Goal: Communication & Community: Answer question/provide support

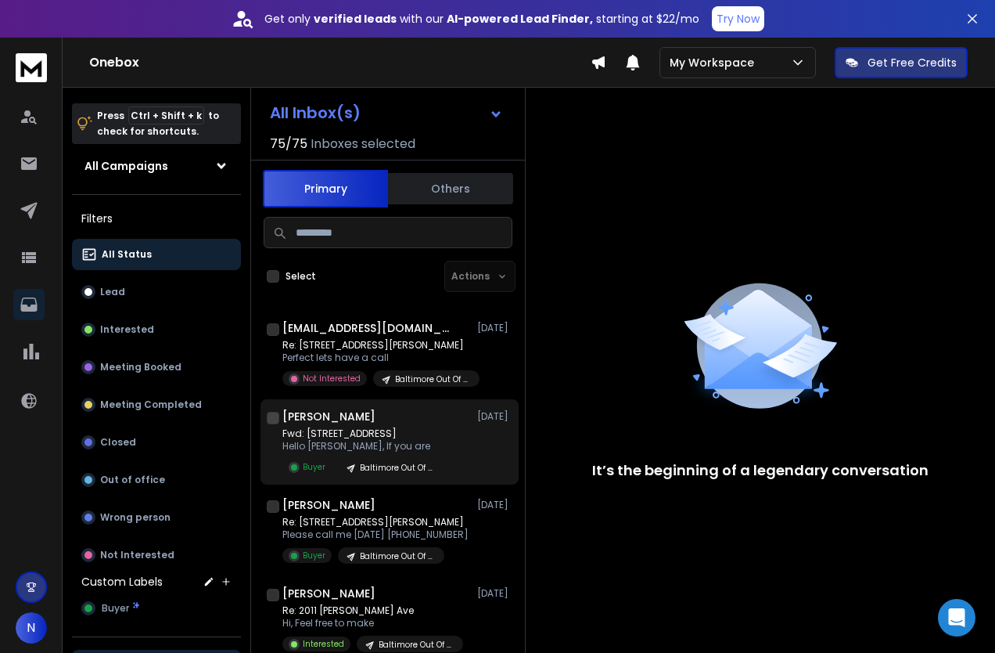
click at [415, 445] on p "Hello [PERSON_NAME], If you are" at bounding box center [364, 446] width 162 height 13
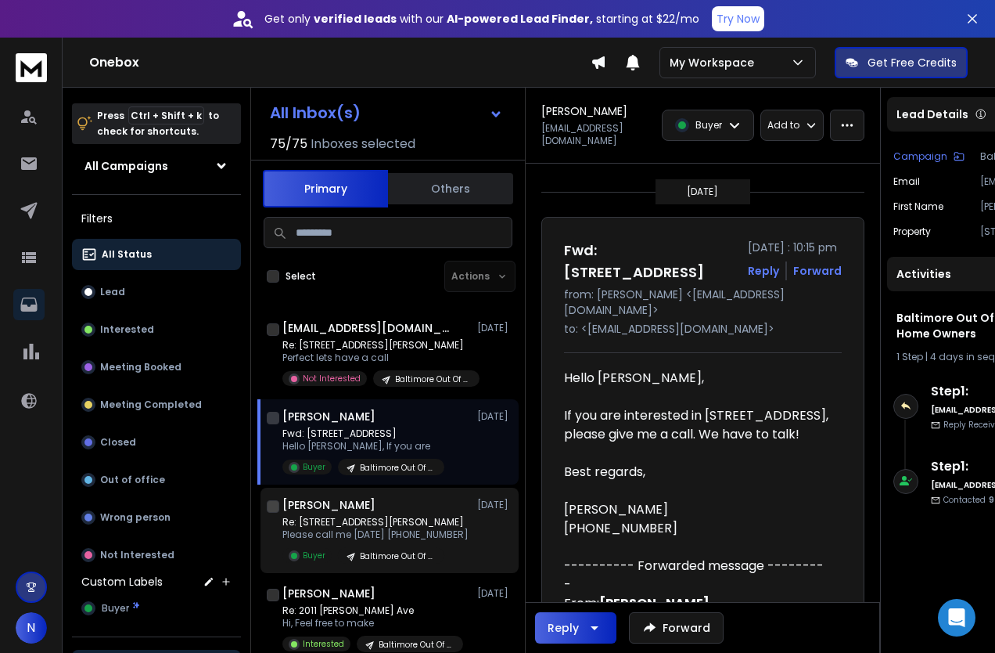
click at [423, 519] on p "Re: [STREET_ADDRESS][PERSON_NAME]" at bounding box center [376, 522] width 186 height 13
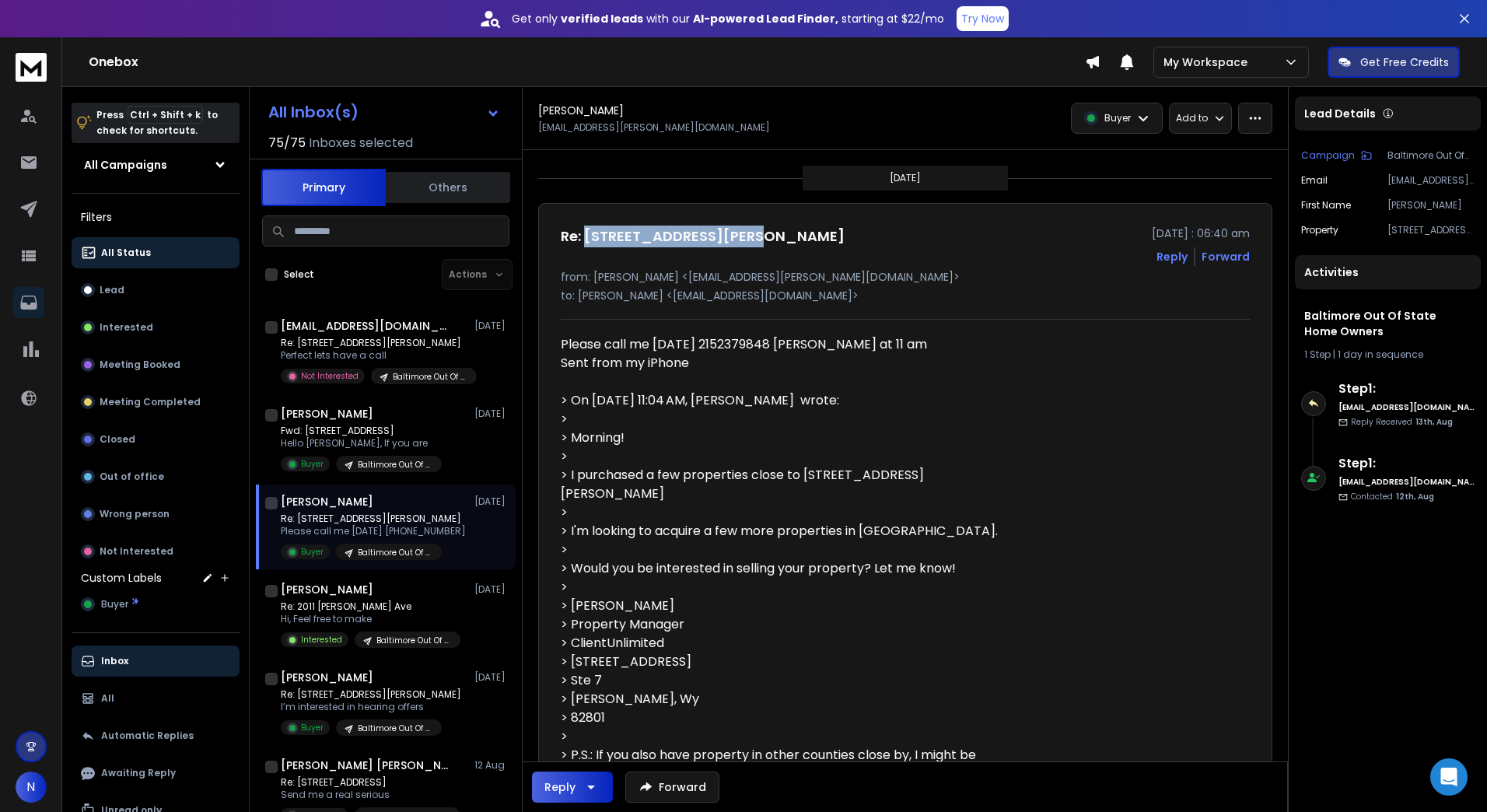
drag, startPoint x: 743, startPoint y: 244, endPoint x: 584, endPoint y: 243, distance: 159.0
click at [584, 243] on div "Re: [STREET_ADDRESS][PERSON_NAME] [DATE] : 06:40 am Reply Forward" at bounding box center [905, 245] width 689 height 41
copy h1 "[STREET_ADDRESS][PERSON_NAME]"
click at [754, 345] on div "Please call me [DATE] 2152379848 [PERSON_NAME] at 11 am Sent from my iPhone > O…" at bounding box center [794, 640] width 467 height 610
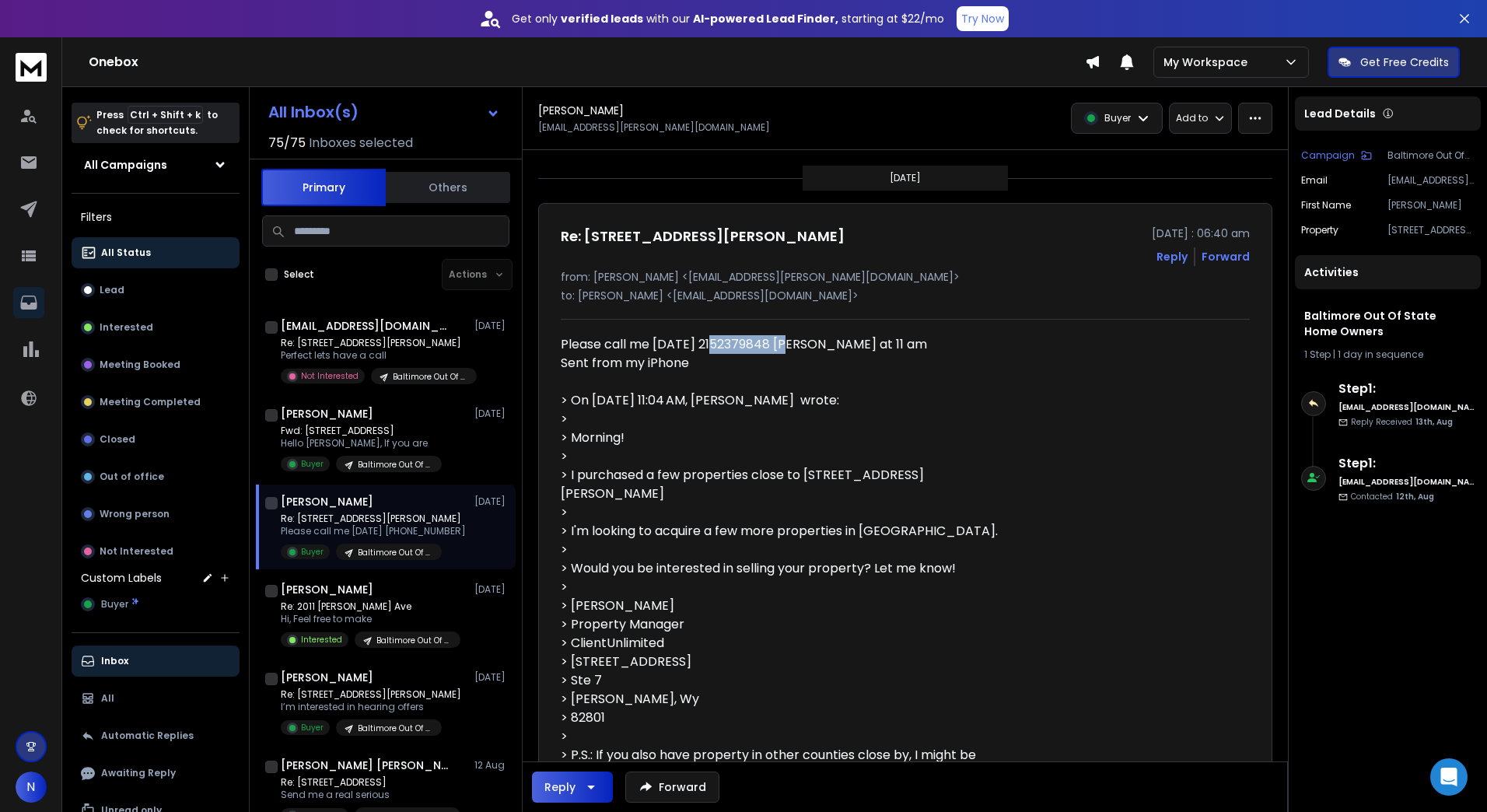
copy div "2152379848"
click at [989, 261] on button "Reply" at bounding box center [1172, 256] width 31 height 16
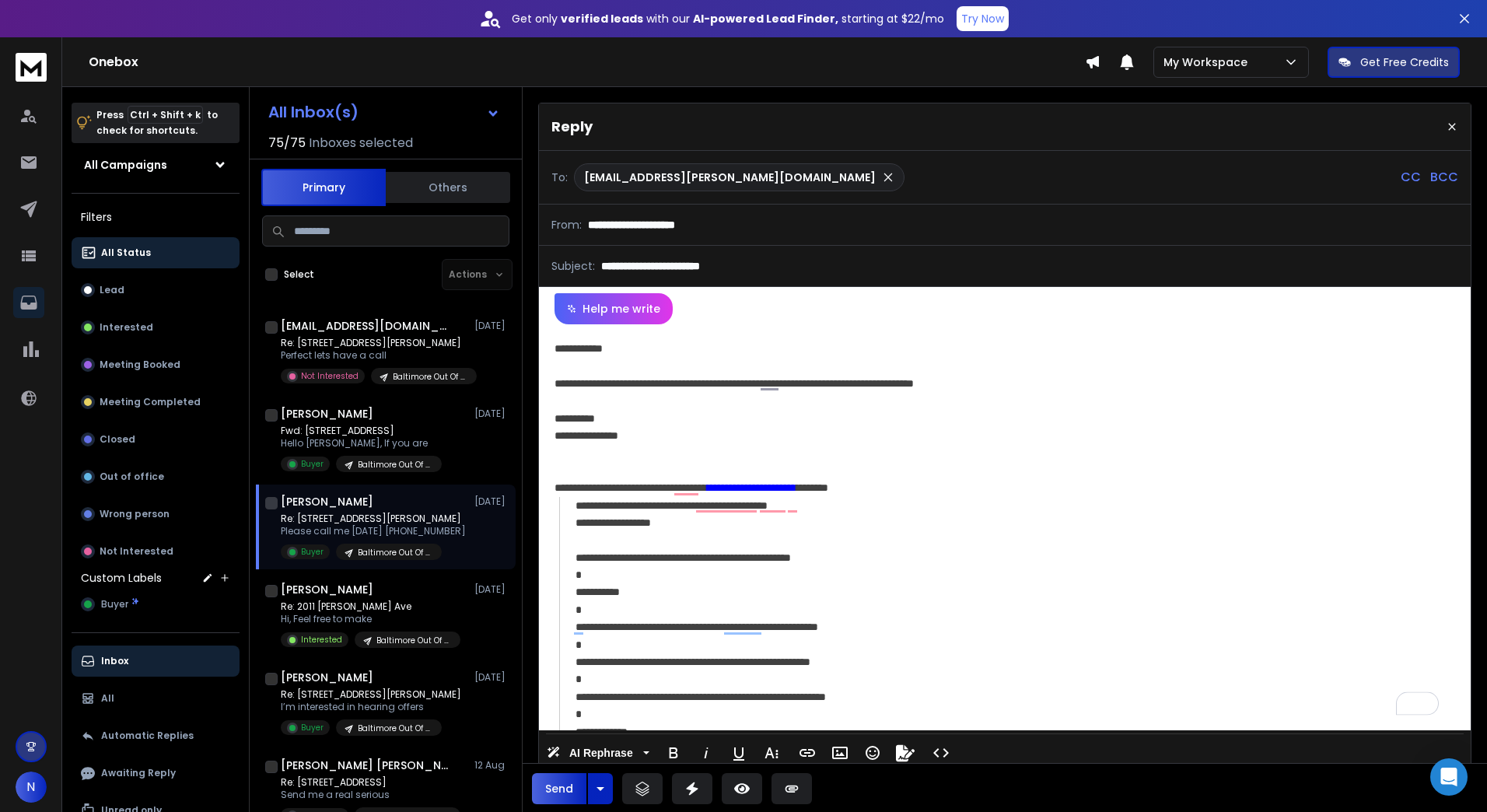
click at [549, 648] on button "Send" at bounding box center [559, 788] width 55 height 31
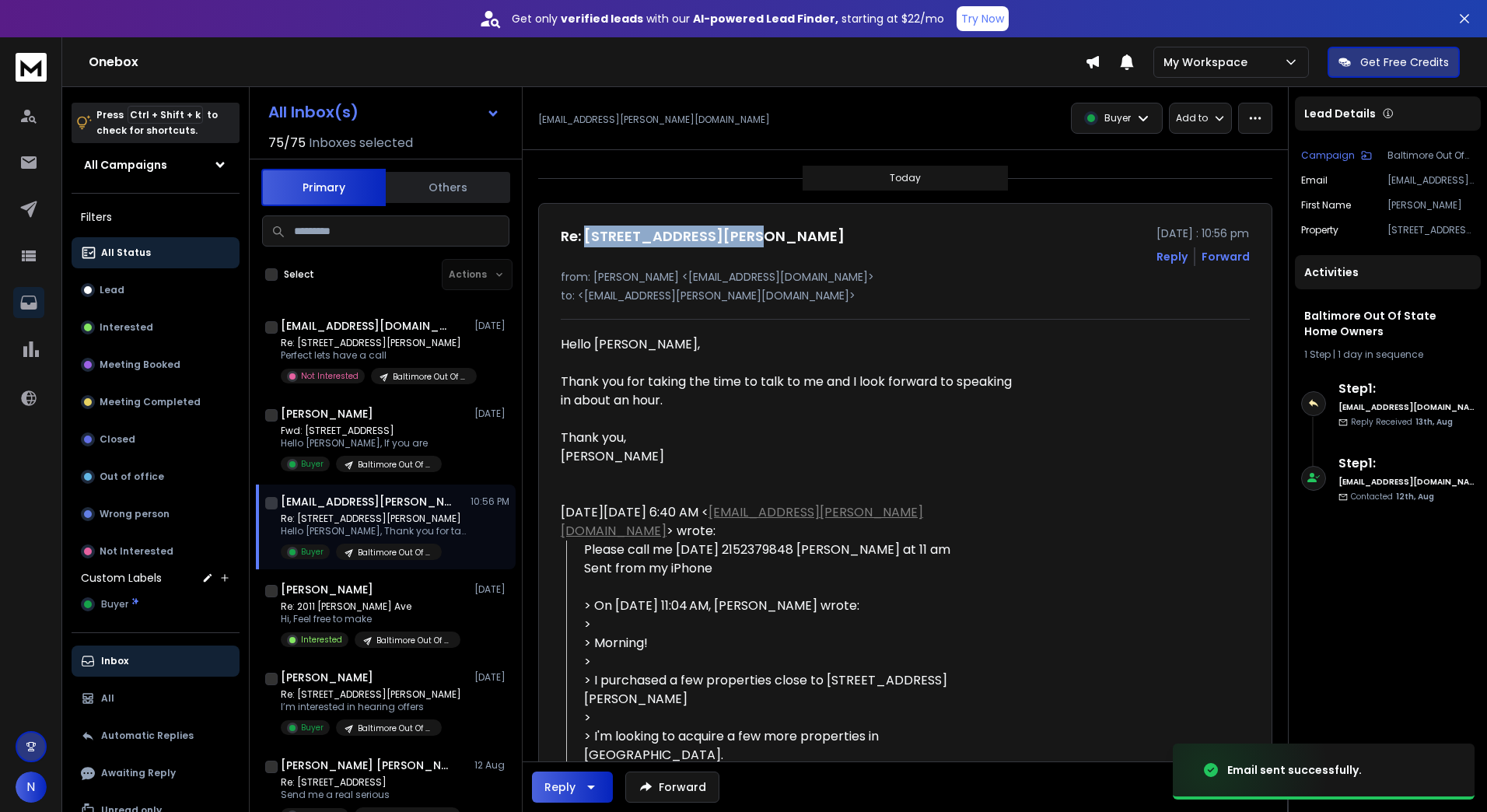
drag, startPoint x: 749, startPoint y: 238, endPoint x: 588, endPoint y: 234, distance: 161.0
click at [588, 234] on div "Re: [STREET_ADDRESS][PERSON_NAME] [DATE] : 10:56 pm Reply Forward" at bounding box center [905, 245] width 689 height 41
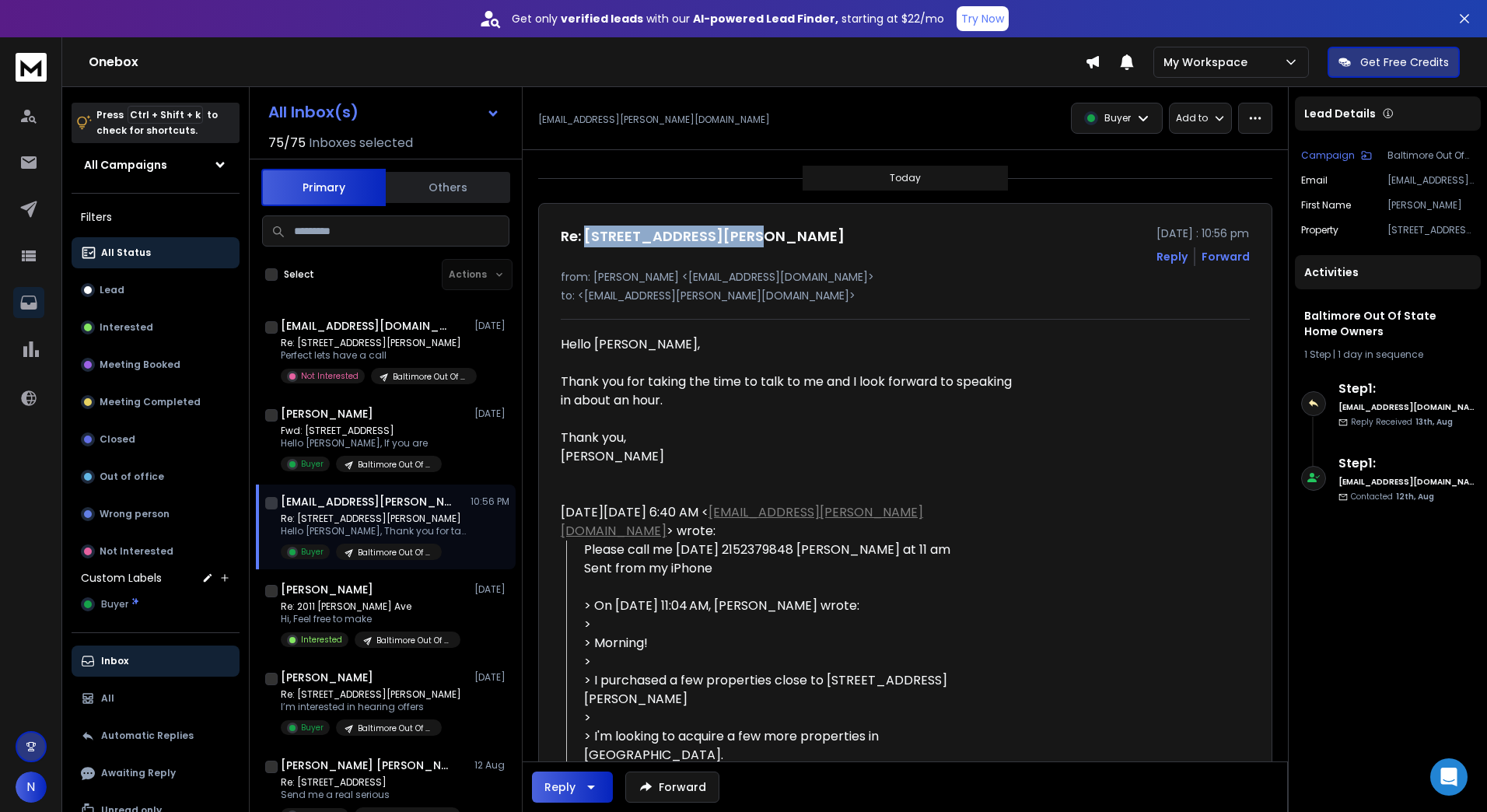
copy h1 "[STREET_ADDRESS][PERSON_NAME]"
